Goal: Task Accomplishment & Management: Manage account settings

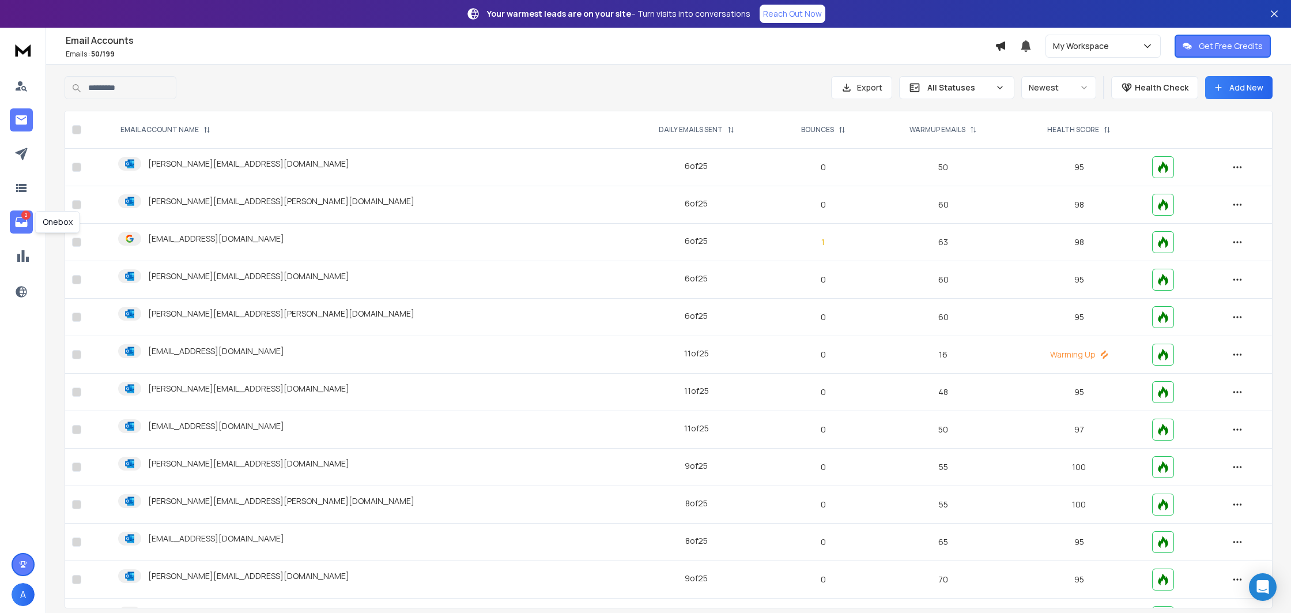
click at [29, 226] on link "2" at bounding box center [21, 221] width 23 height 23
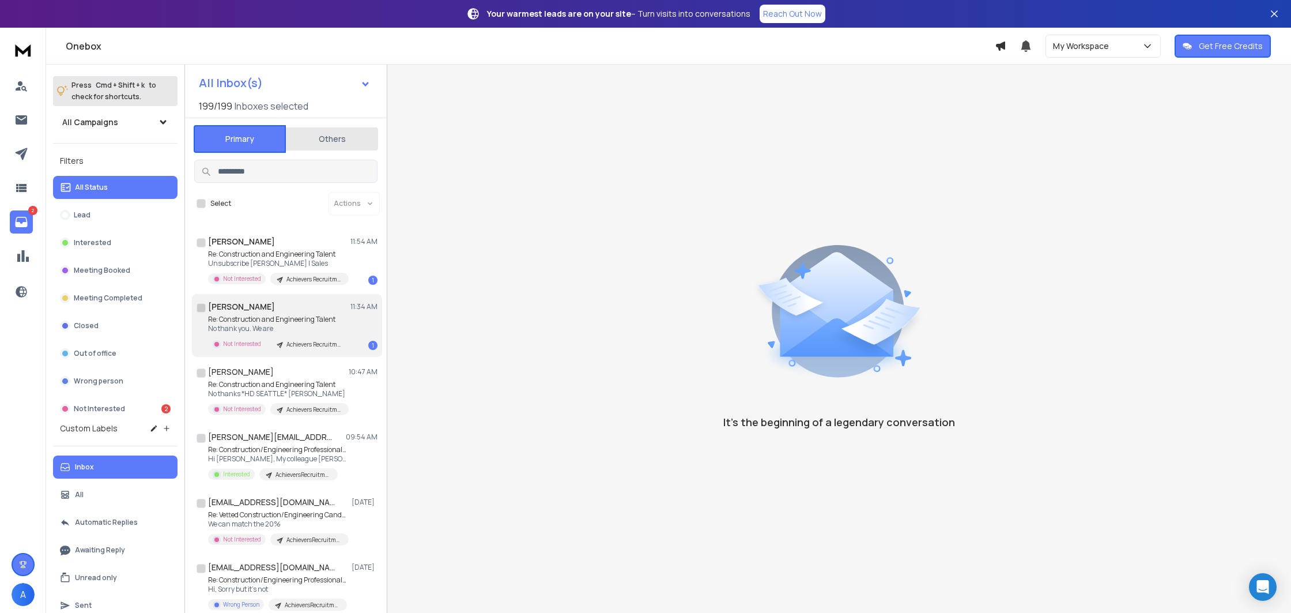
click at [292, 316] on p "Re: Construction and Engineering Talent" at bounding box center [277, 319] width 138 height 9
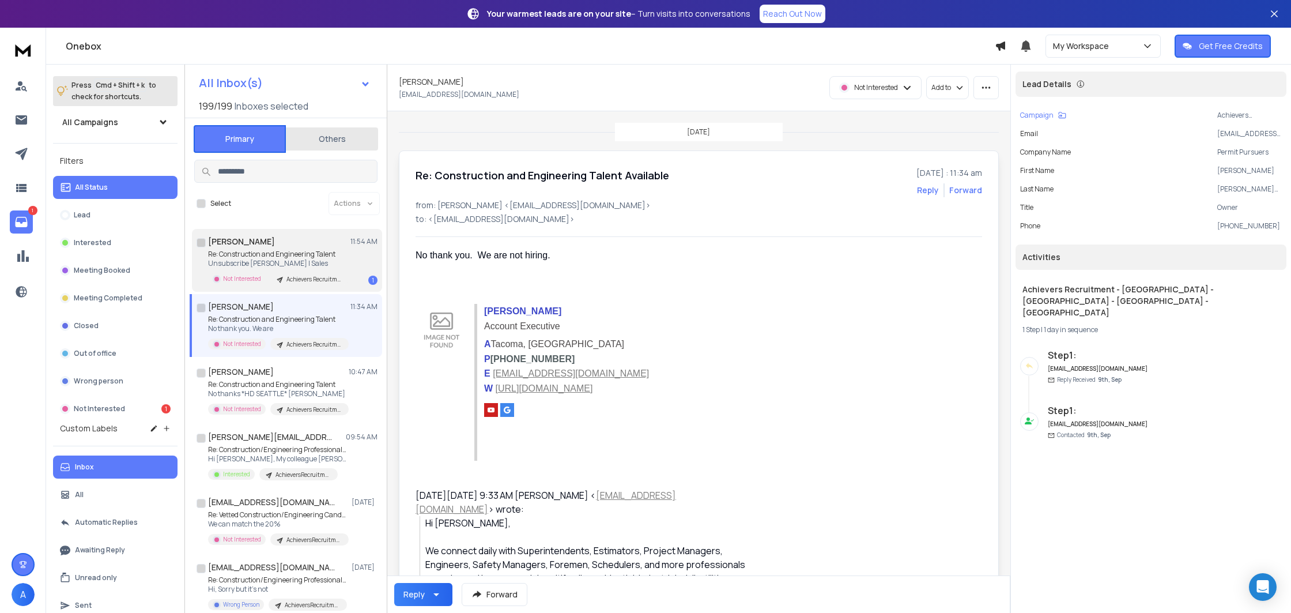
click at [289, 236] on div "Aaron Puppo 11:54 AM" at bounding box center [292, 242] width 169 height 12
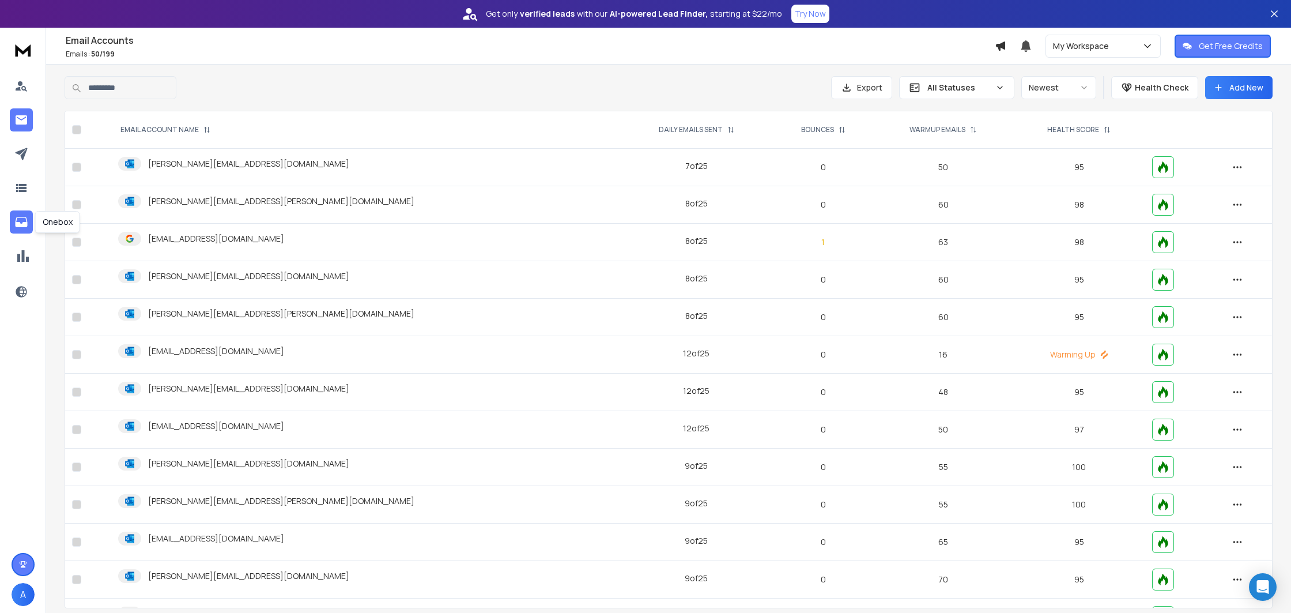
click at [28, 226] on link at bounding box center [21, 221] width 23 height 23
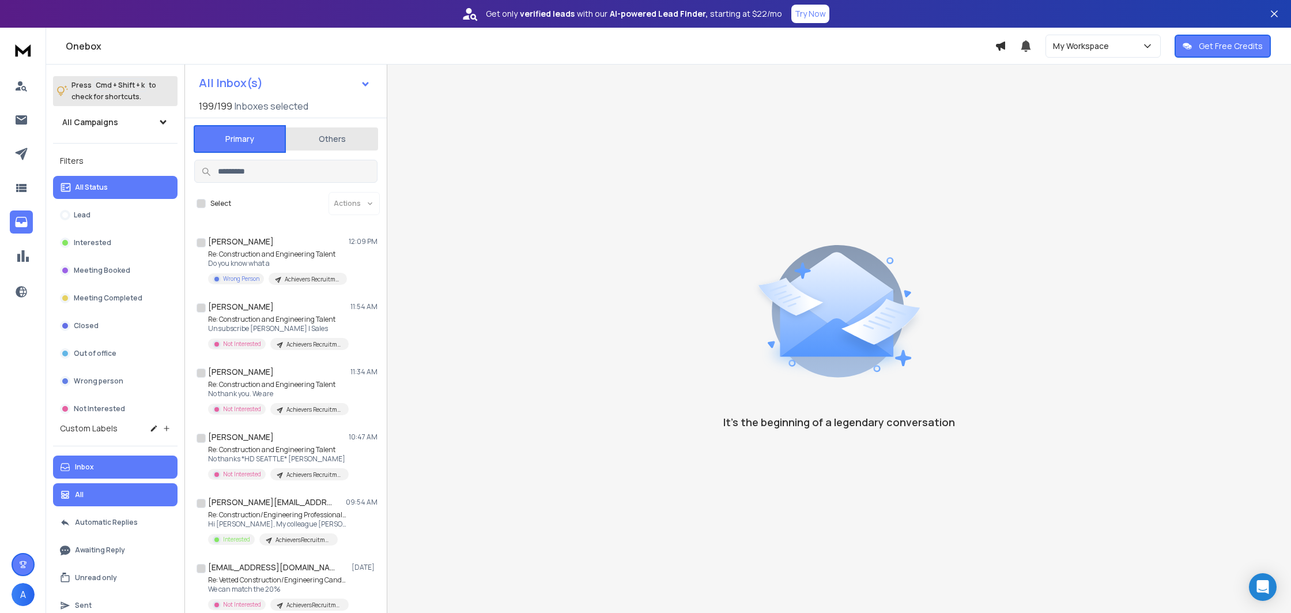
scroll to position [1, 0]
click at [118, 504] on button "All" at bounding box center [115, 493] width 124 height 23
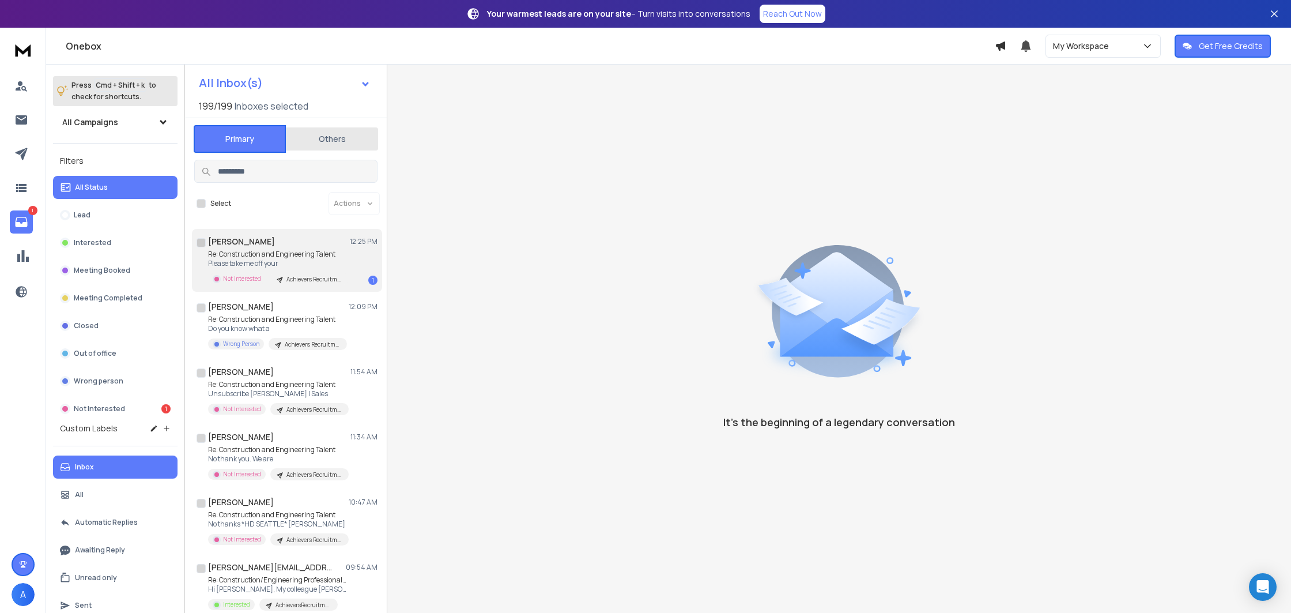
click at [280, 248] on div "Mathew Hall 12:25 PM Re: Construction and Engineering Talent Please take me off…" at bounding box center [292, 260] width 169 height 49
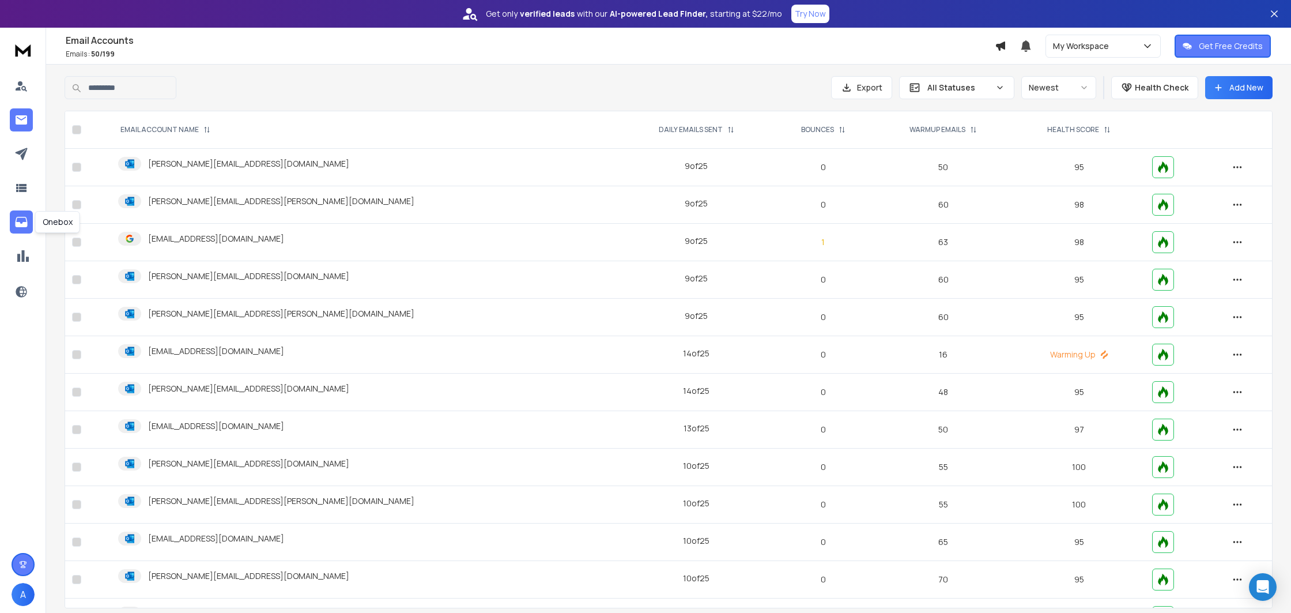
click at [19, 224] on icon at bounding box center [21, 222] width 12 height 10
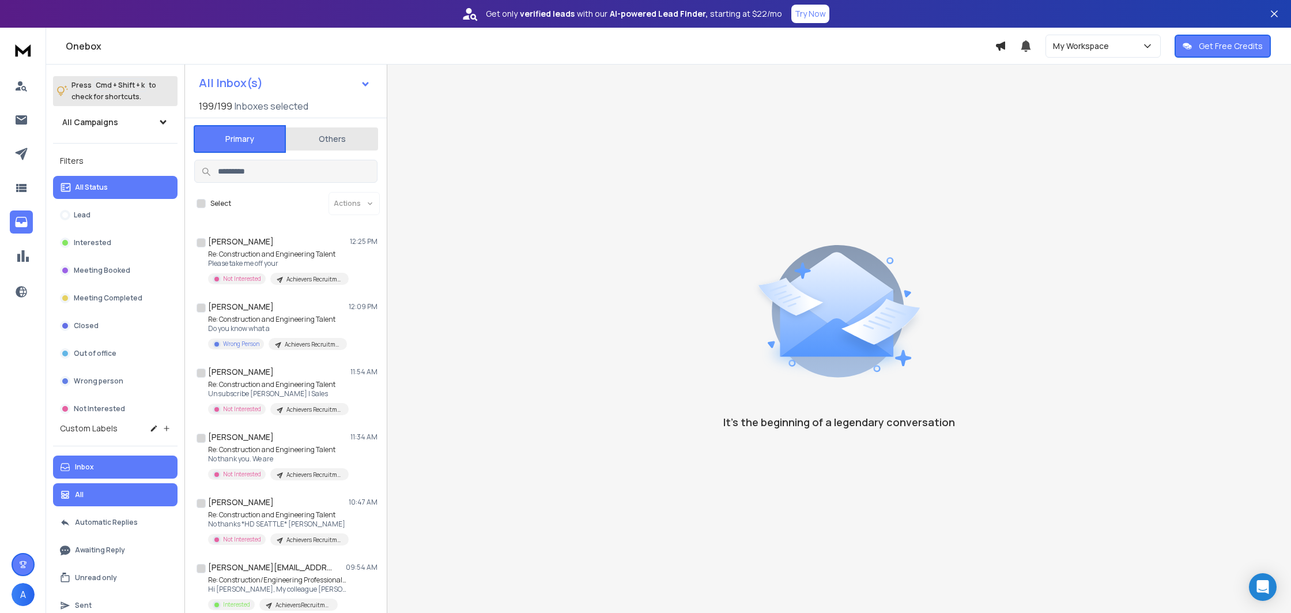
click at [79, 494] on p "All" at bounding box center [79, 494] width 9 height 9
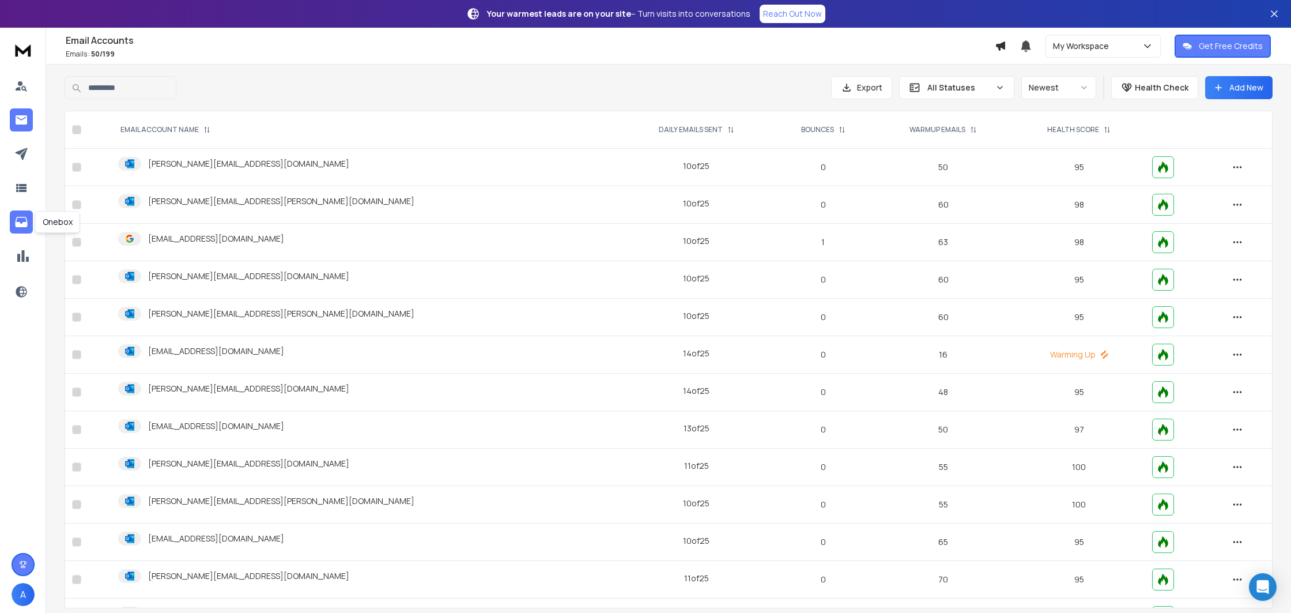
click at [23, 220] on icon at bounding box center [21, 222] width 14 height 14
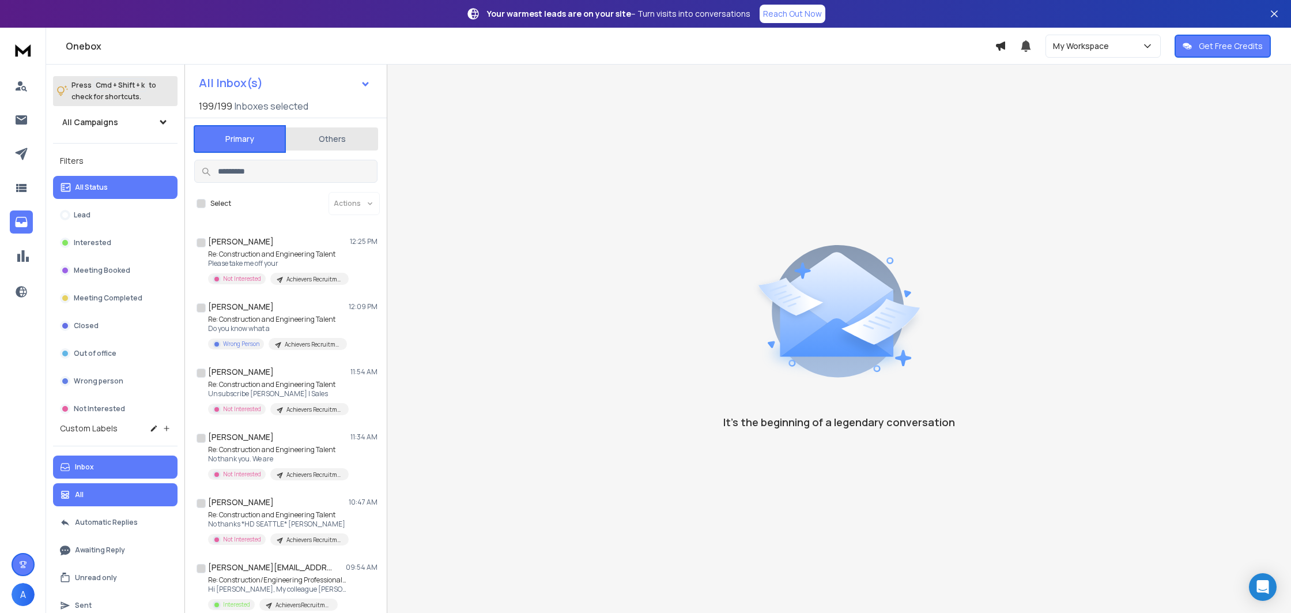
click at [86, 486] on button "All" at bounding box center [115, 494] width 124 height 23
click at [99, 478] on div "Inbox All Automatic Replies Awaiting Reply Unread only Sent Archive" at bounding box center [115, 563] width 124 height 217
click at [101, 469] on button "Inbox" at bounding box center [115, 466] width 124 height 23
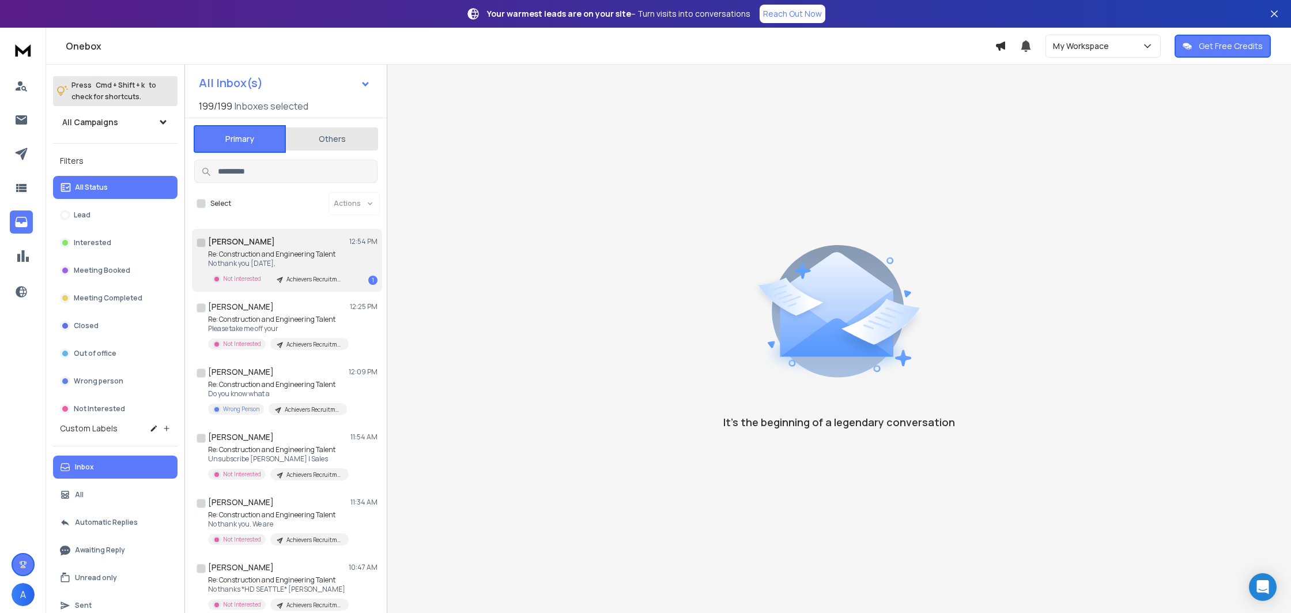
click at [286, 244] on div "[PERSON_NAME] 12:54 PM" at bounding box center [292, 242] width 169 height 12
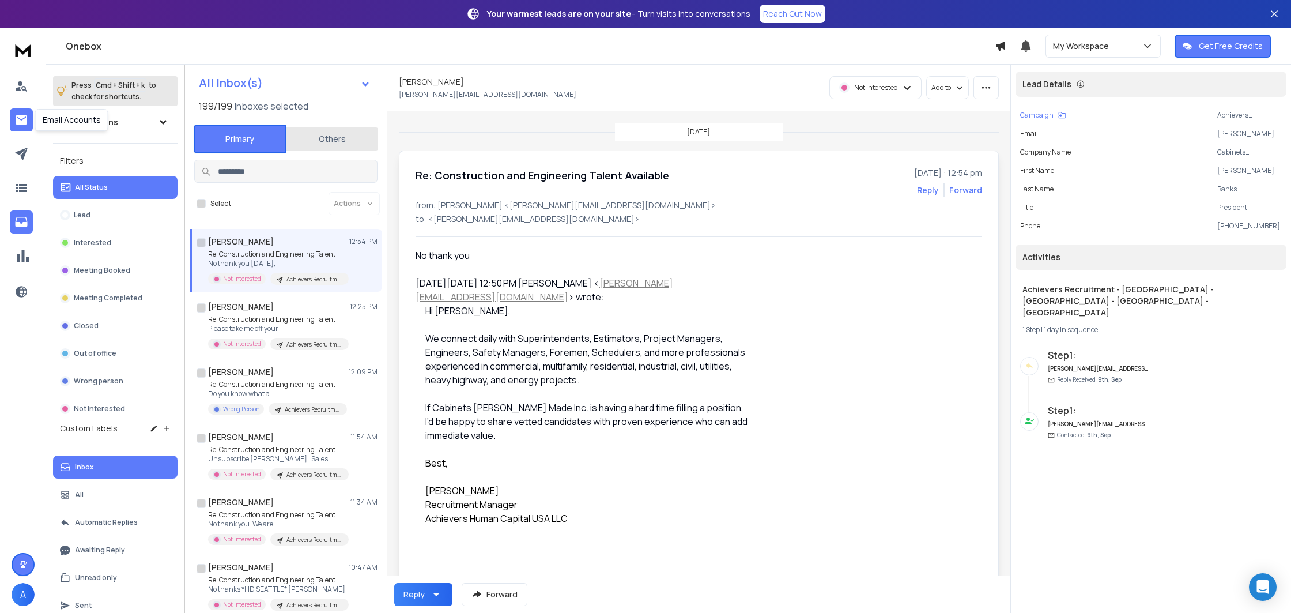
click at [16, 116] on icon at bounding box center [22, 119] width 12 height 9
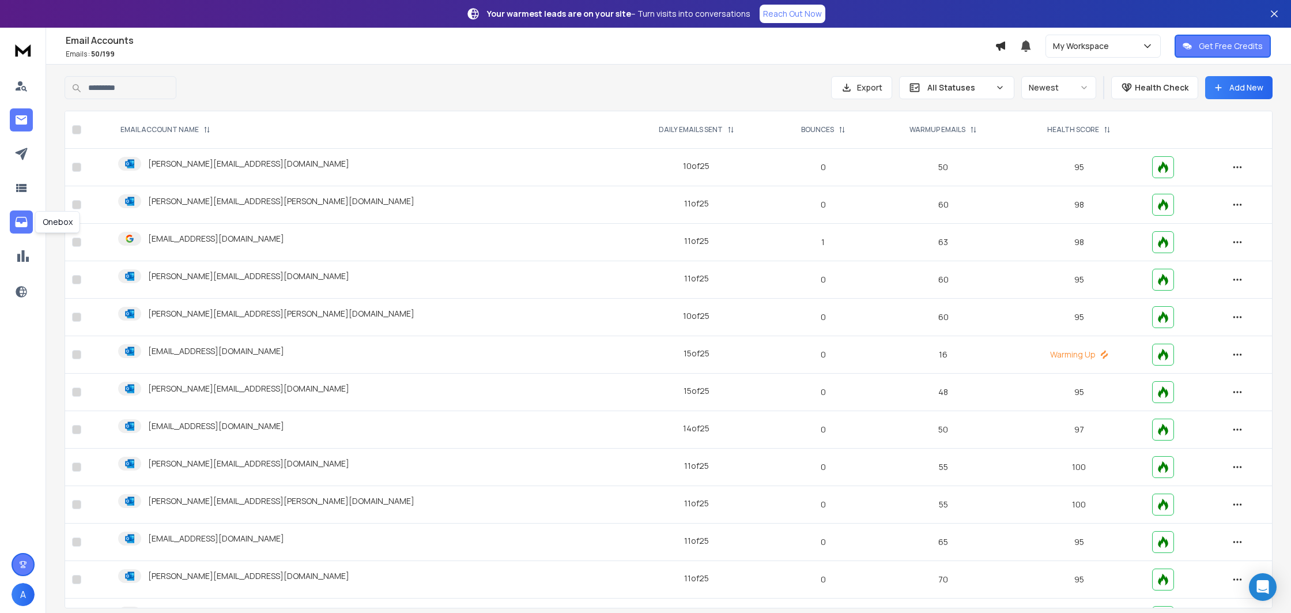
click at [19, 220] on icon at bounding box center [21, 222] width 14 height 14
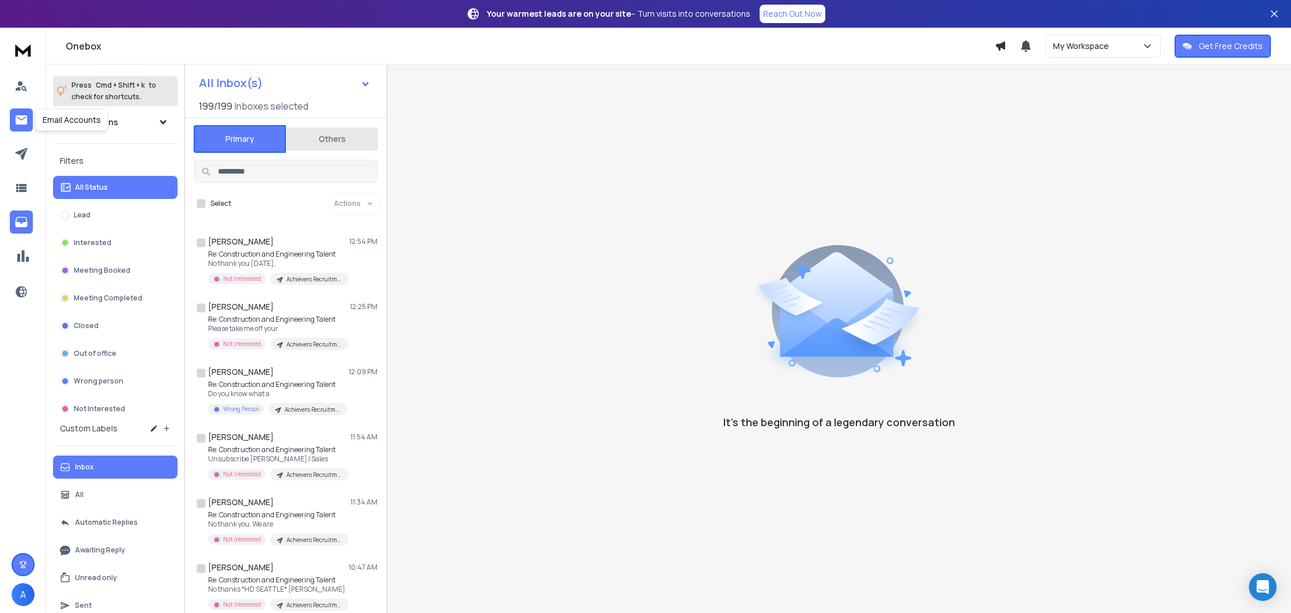
click at [24, 126] on icon at bounding box center [21, 120] width 14 height 14
